Goal: Task Accomplishment & Management: Use online tool/utility

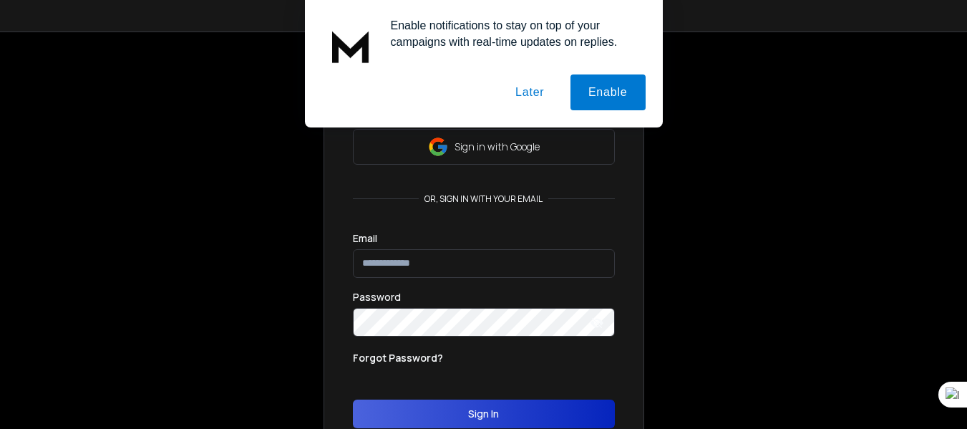
click at [538, 102] on button "Later" at bounding box center [530, 92] width 64 height 36
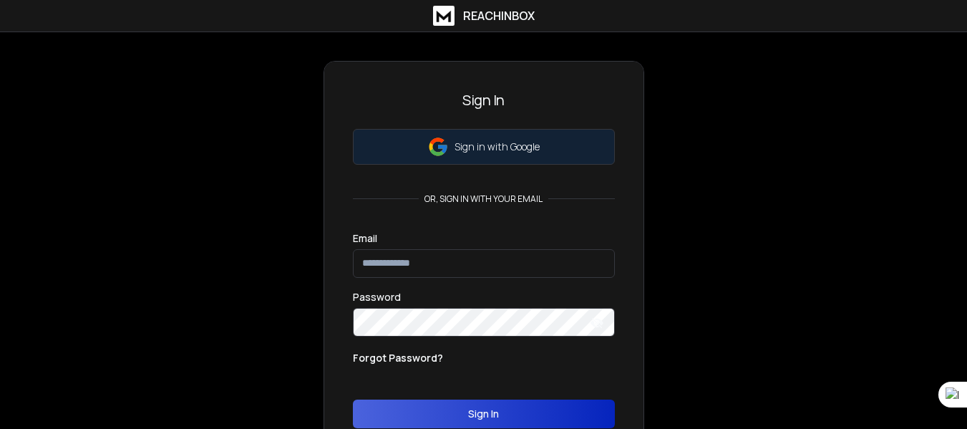
click at [518, 163] on button "Sign in with Google" at bounding box center [484, 147] width 262 height 36
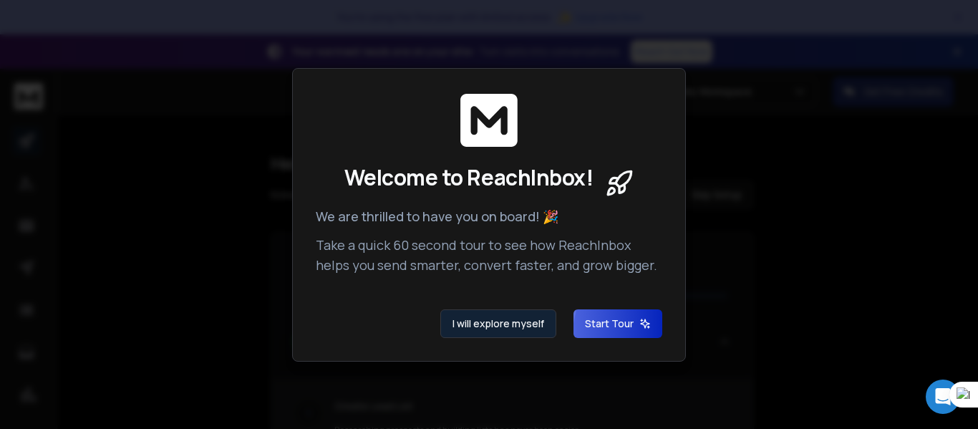
click at [549, 331] on button "I will explore myself" at bounding box center [498, 323] width 116 height 29
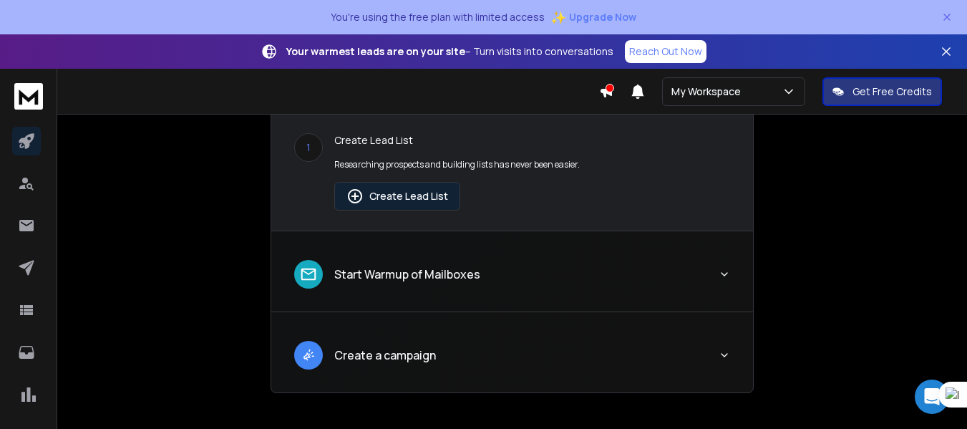
scroll to position [267, 0]
click at [485, 275] on button "Start Warmup of Mailboxes" at bounding box center [512, 278] width 482 height 63
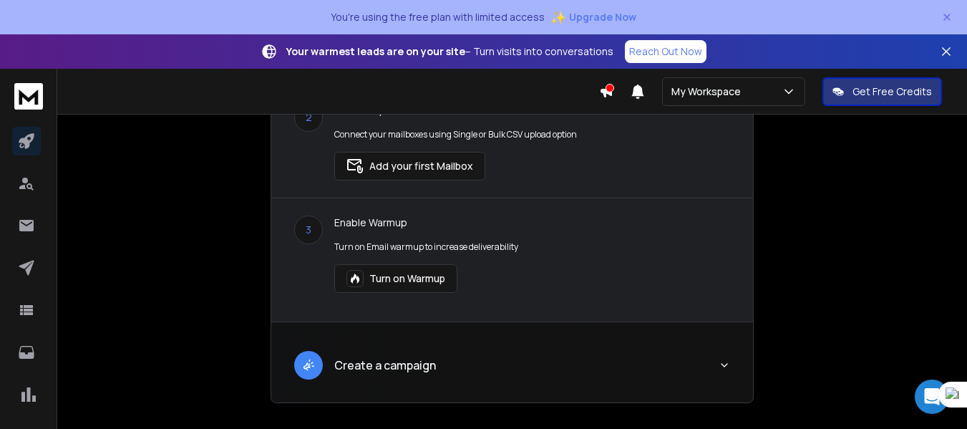
scroll to position [514, 0]
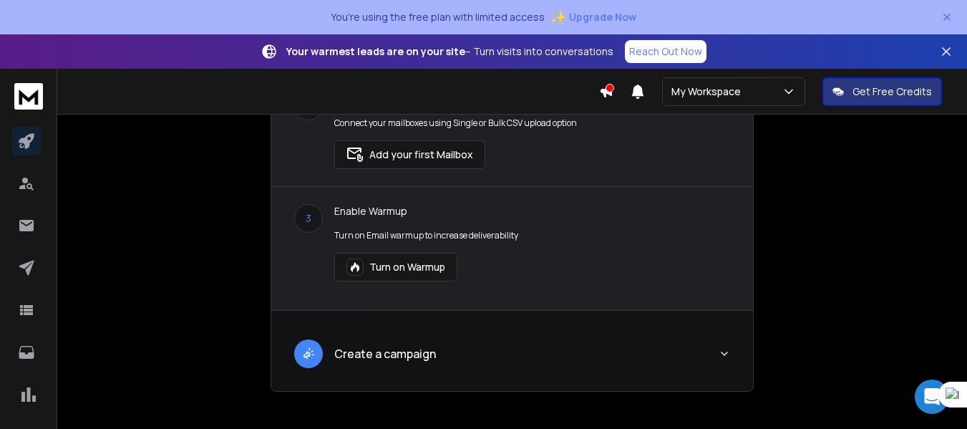
click at [465, 361] on button "Create a campaign" at bounding box center [512, 359] width 482 height 63
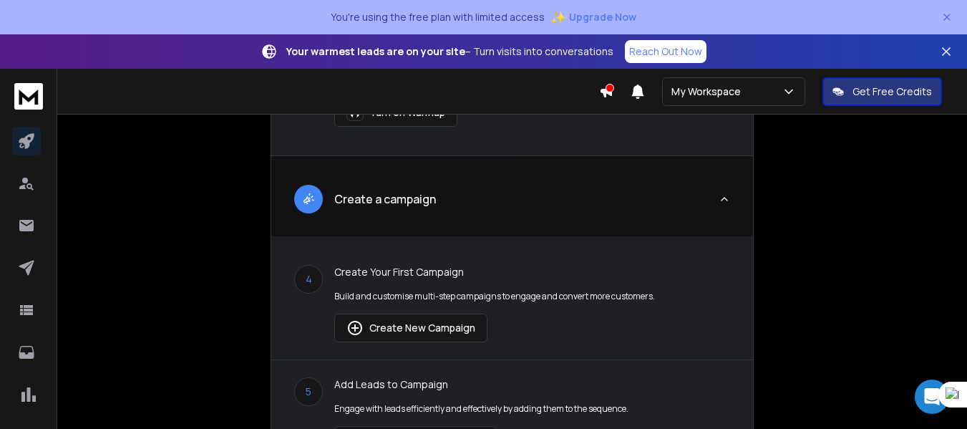
scroll to position [628, 0]
